Goal: Task Accomplishment & Management: Use online tool/utility

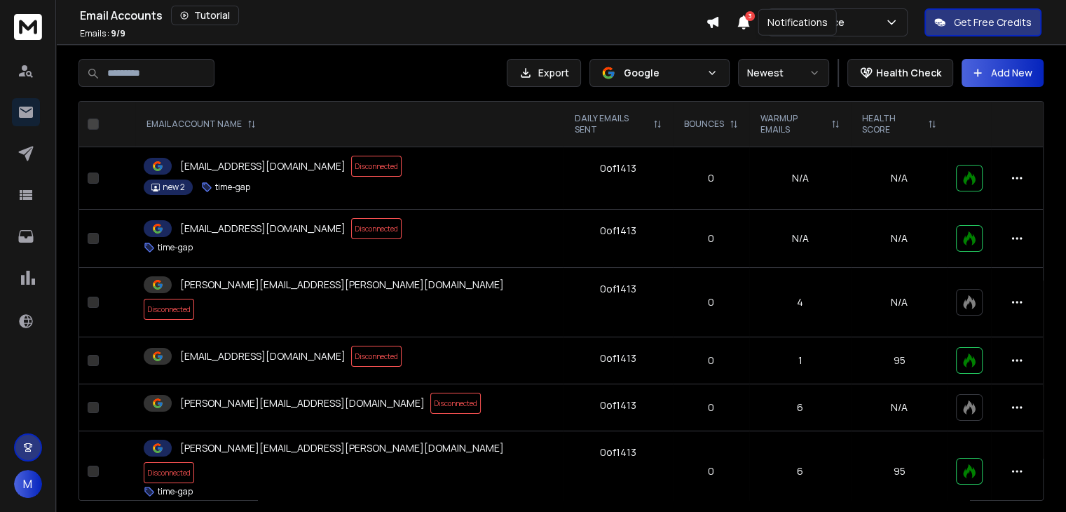
click at [746, 22] on icon at bounding box center [743, 22] width 13 height 14
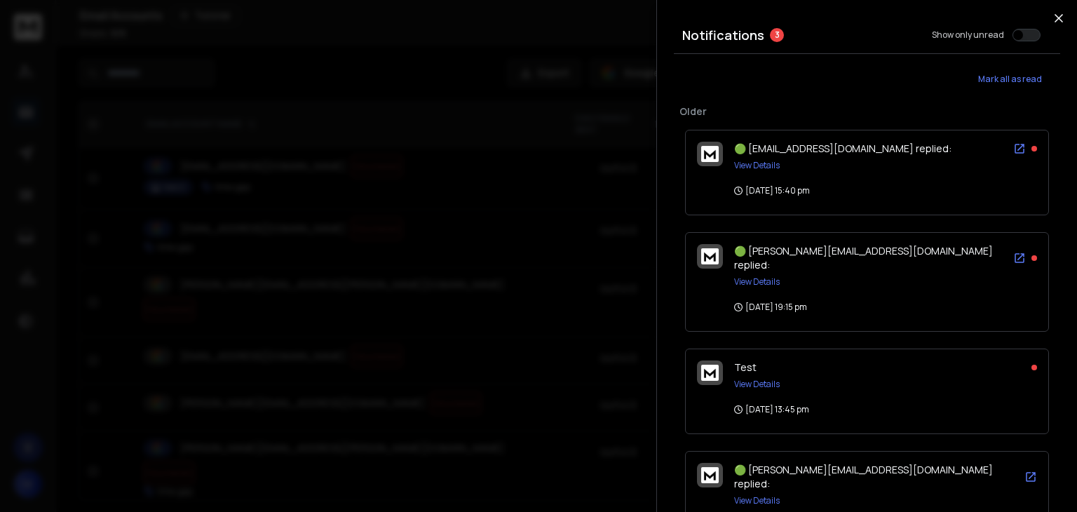
click at [1052, 20] on icon "button" at bounding box center [1059, 18] width 14 height 14
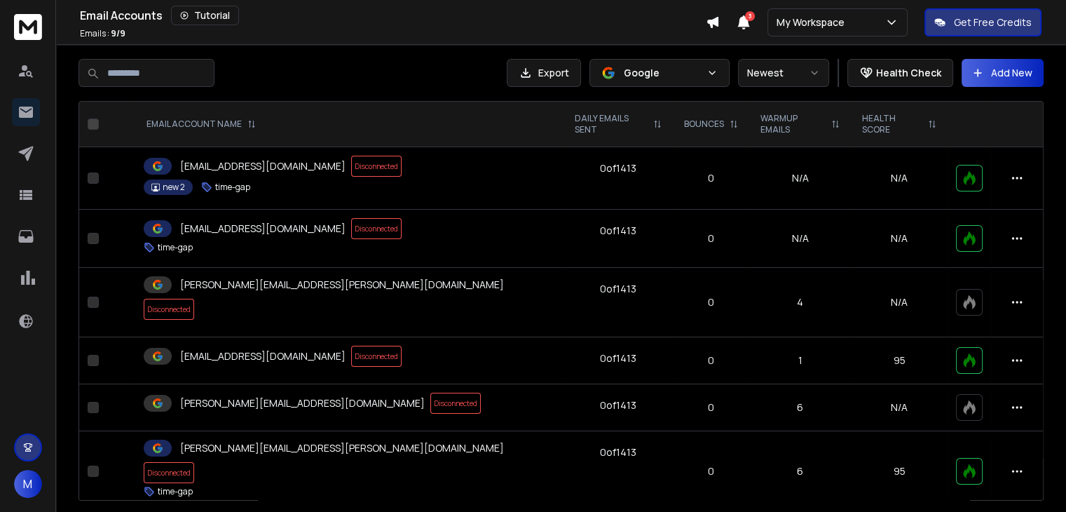
scroll to position [148, 0]
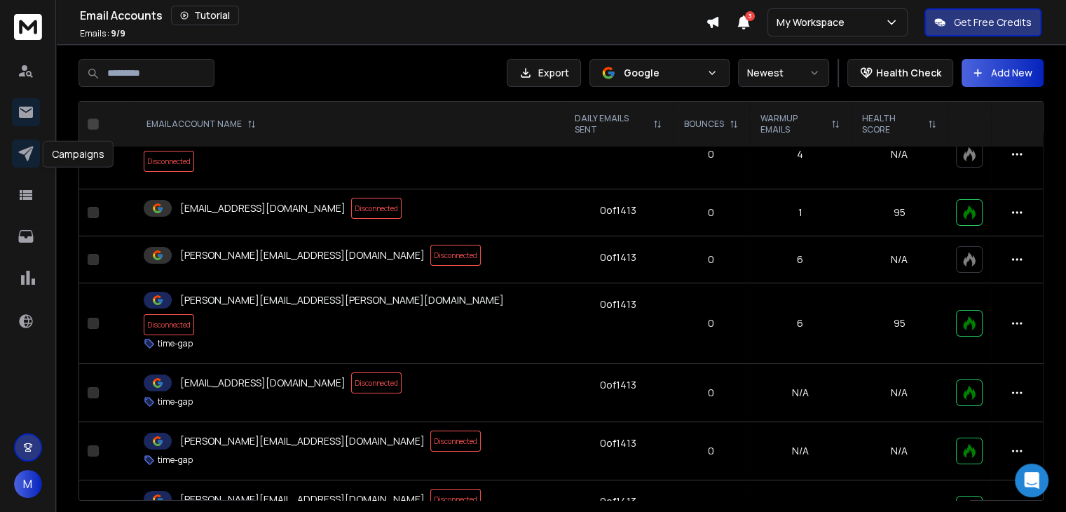
click at [32, 149] on icon at bounding box center [26, 153] width 17 height 17
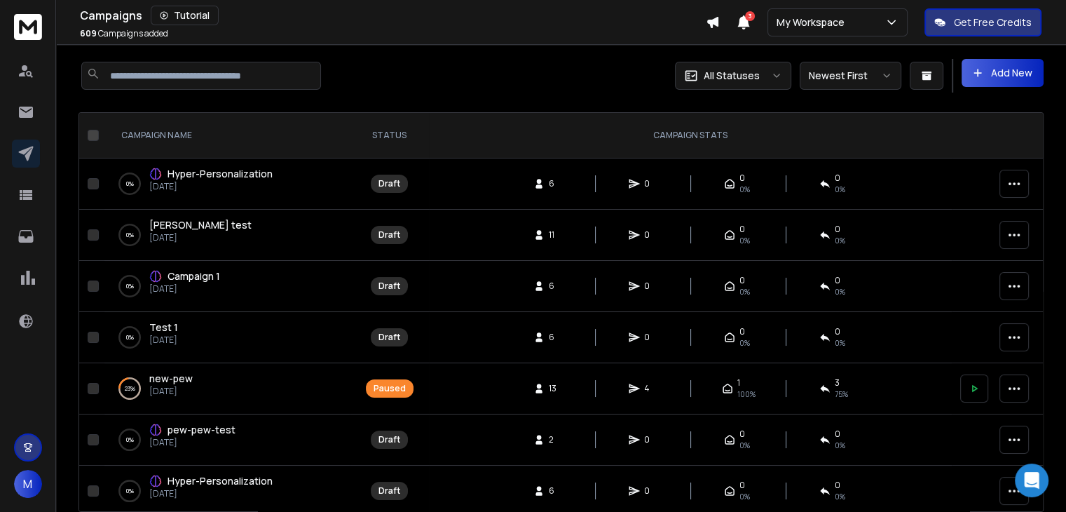
click at [168, 322] on span "Test 1" at bounding box center [163, 326] width 29 height 13
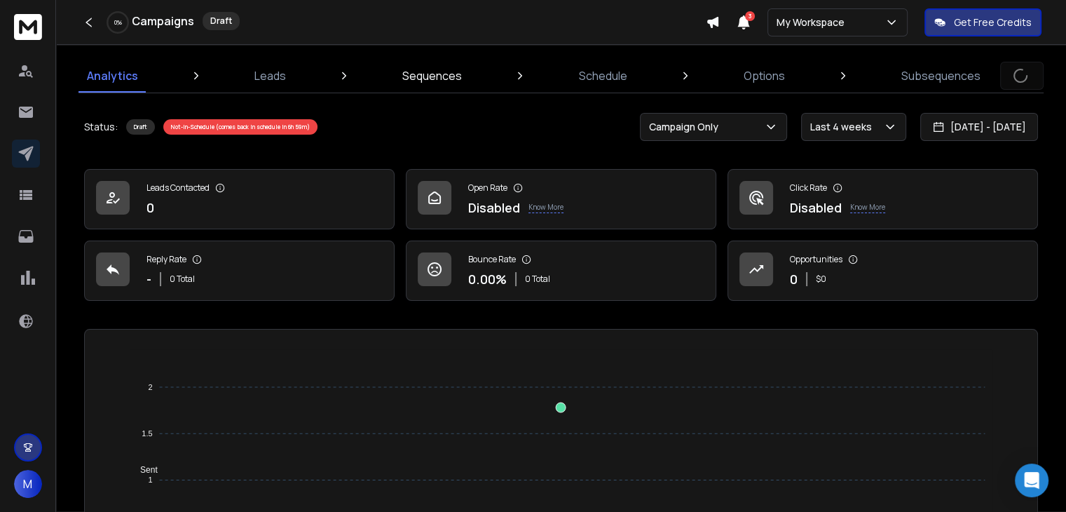
click at [435, 80] on p "Sequences" at bounding box center [432, 75] width 60 height 17
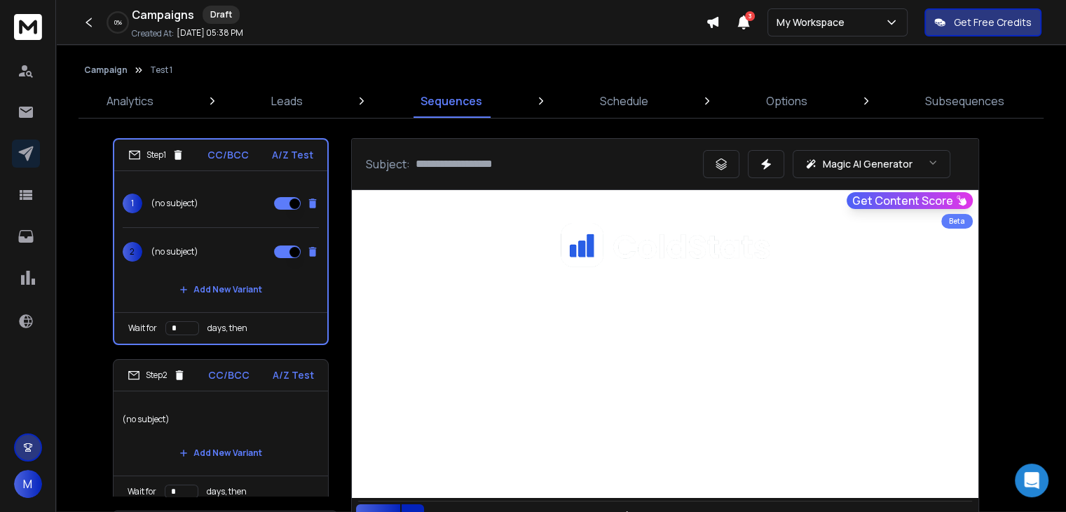
click at [575, 258] on img at bounding box center [665, 244] width 210 height 43
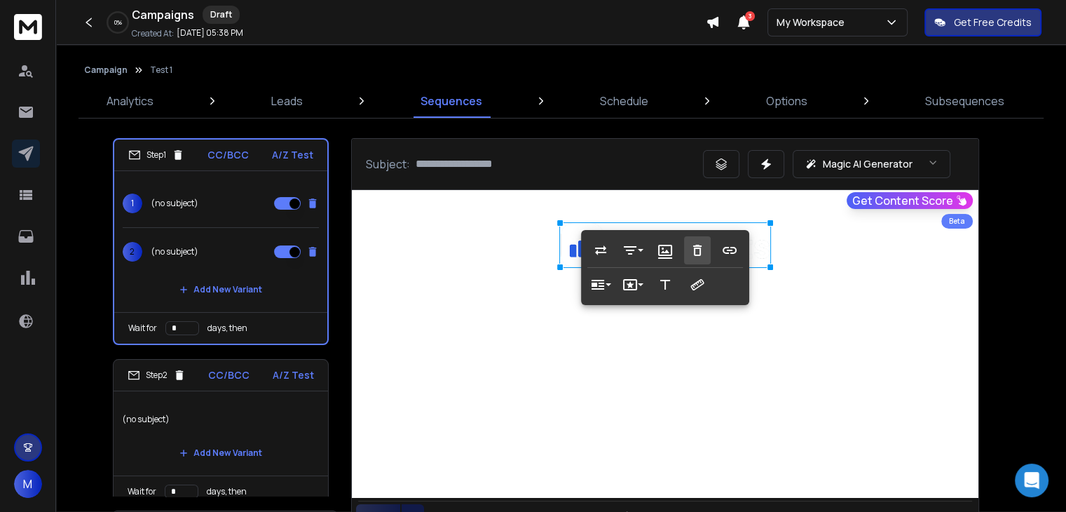
click at [700, 247] on icon "button" at bounding box center [697, 250] width 8 height 11
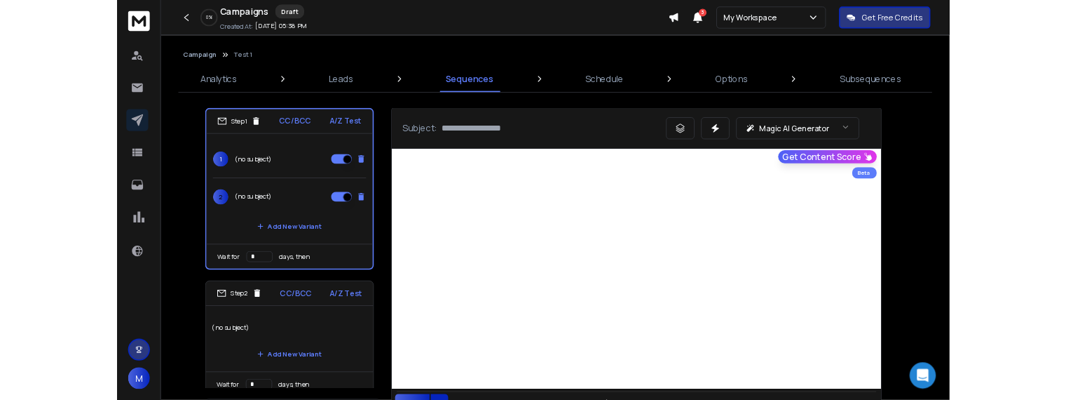
scroll to position [46, 0]
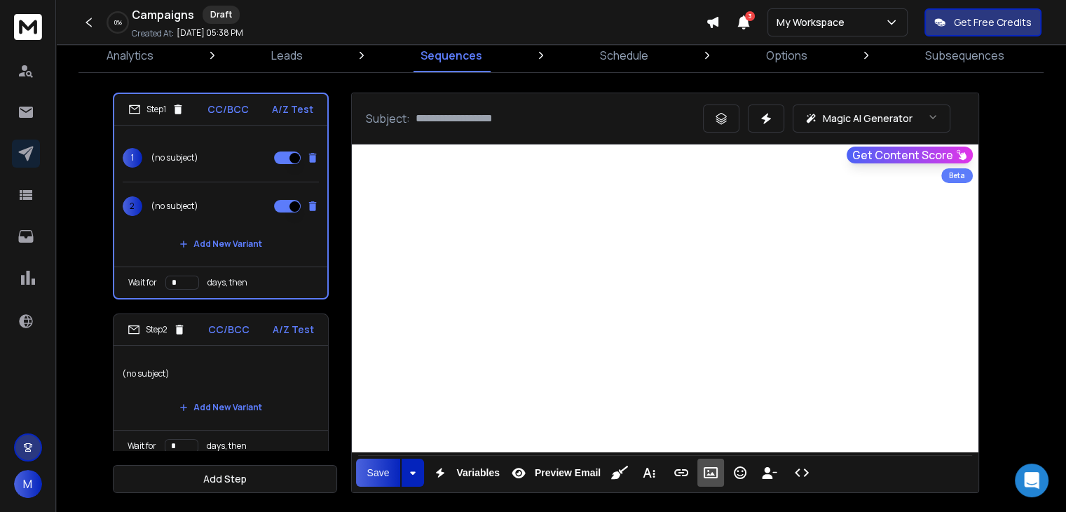
click at [719, 477] on button "Insert Image" at bounding box center [711, 472] width 27 height 28
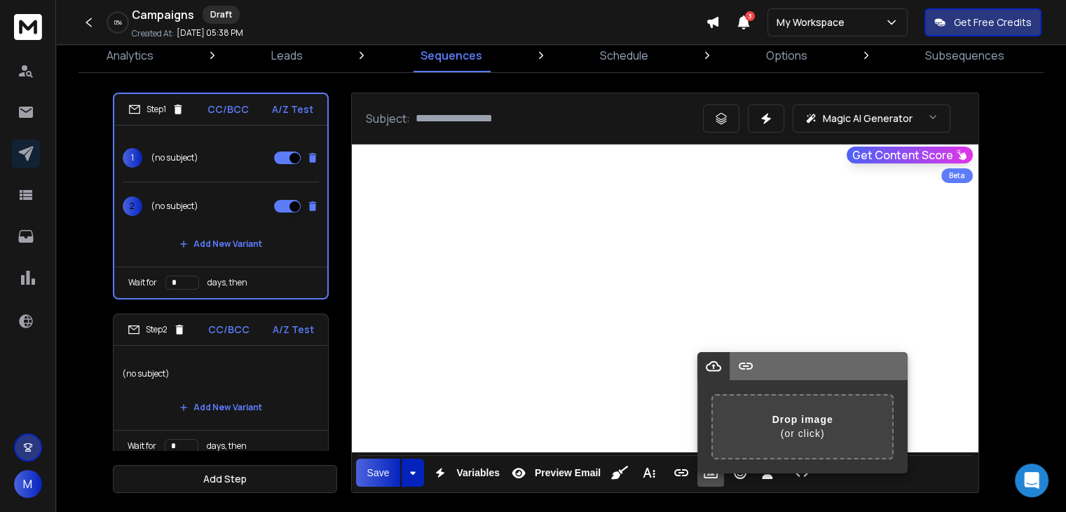
click at [802, 419] on input "file" at bounding box center [802, 426] width 179 height 62
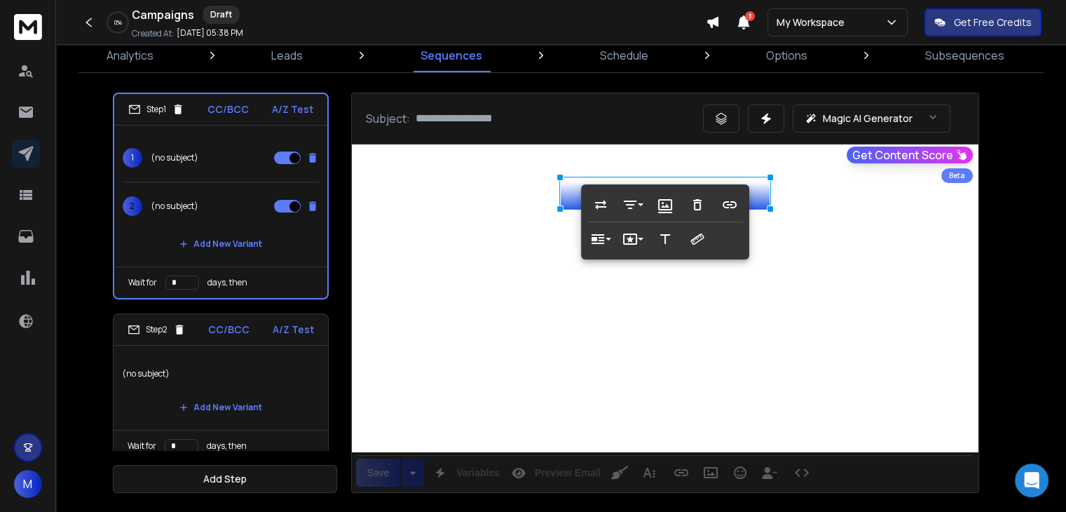
click at [810, 284] on div at bounding box center [665, 297] width 627 height 307
